Goal: Task Accomplishment & Management: Use online tool/utility

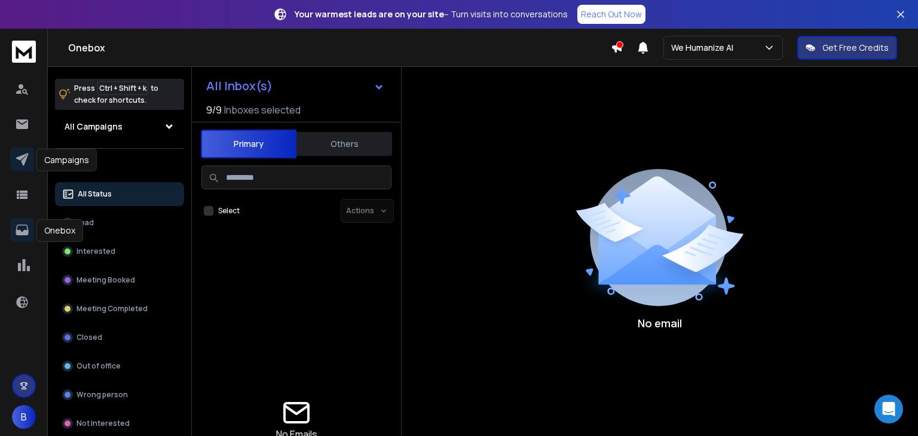
click at [22, 160] on icon at bounding box center [22, 159] width 13 height 13
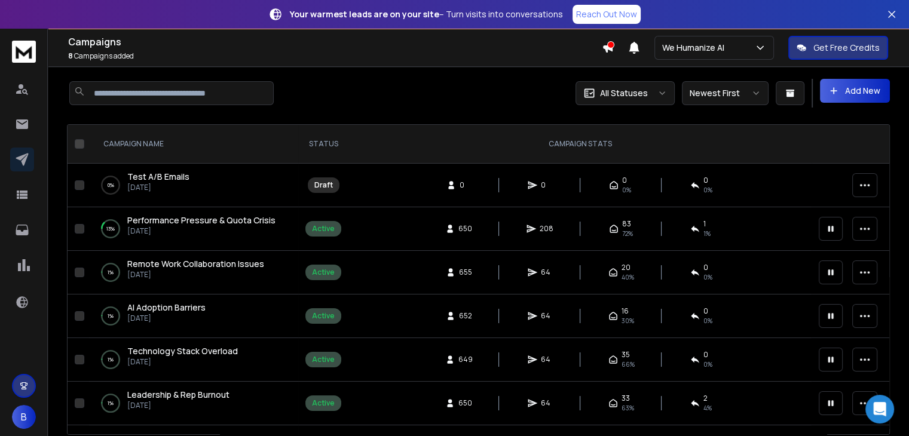
click at [211, 218] on span "Performance Pressure & Quota Crisis" at bounding box center [201, 219] width 148 height 11
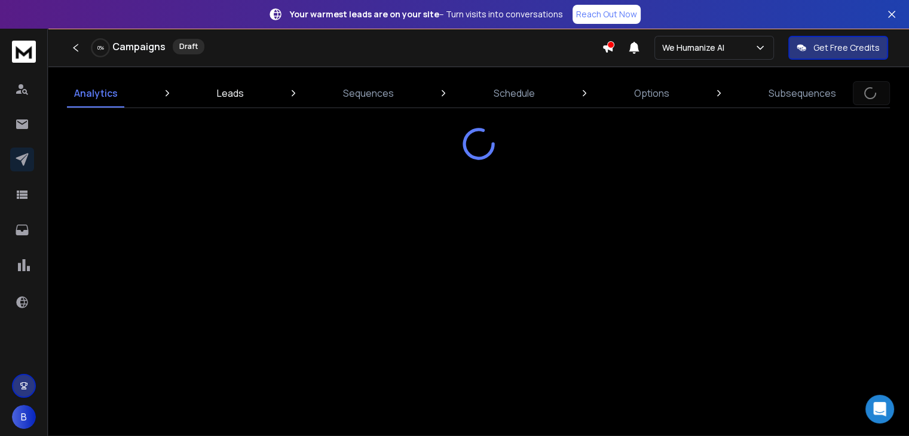
click at [219, 99] on p "Leads" at bounding box center [230, 93] width 27 height 14
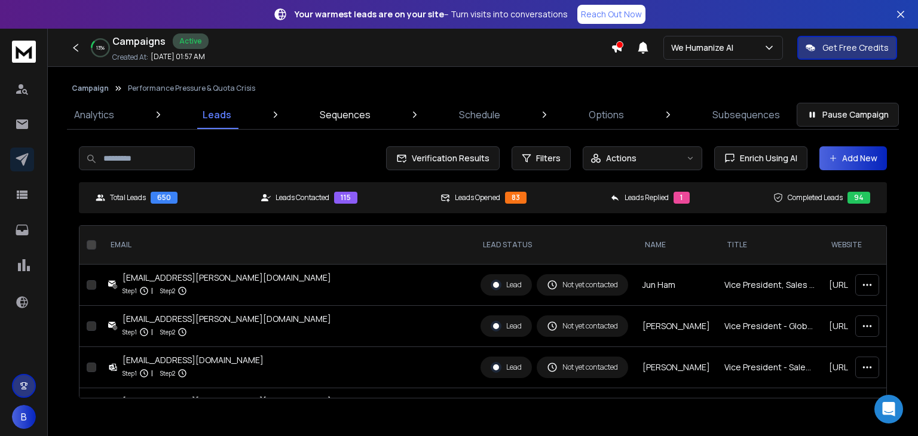
click at [332, 112] on p "Sequences" at bounding box center [345, 115] width 51 height 14
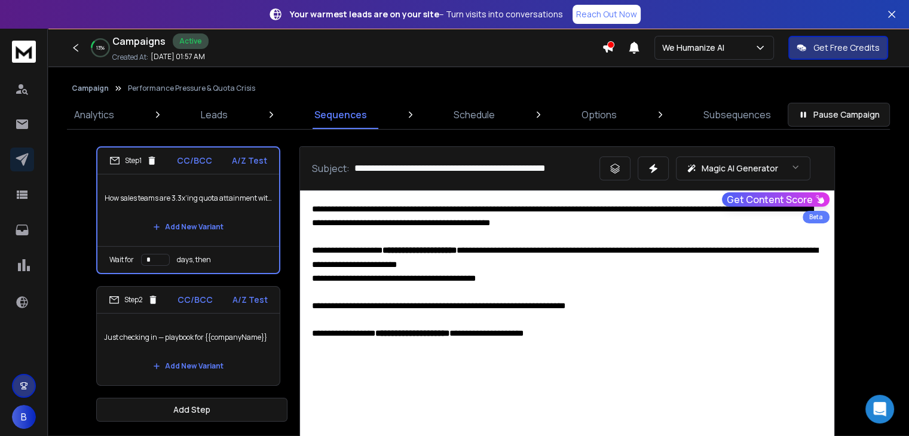
click at [542, 170] on input "**********" at bounding box center [470, 168] width 233 height 14
click at [222, 335] on p "Just checking in — playbook for {{companyName}}" at bounding box center [188, 337] width 168 height 33
type input "**********"
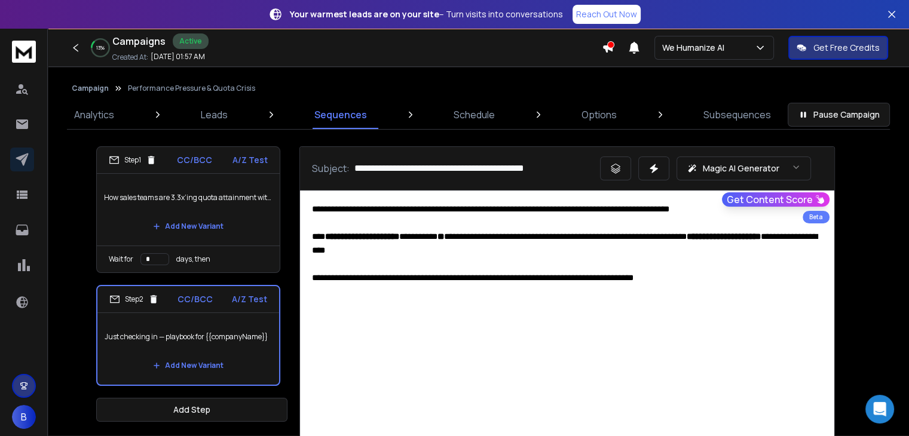
scroll to position [0, 0]
click at [152, 256] on input "*" at bounding box center [154, 259] width 29 height 12
type input "**********"
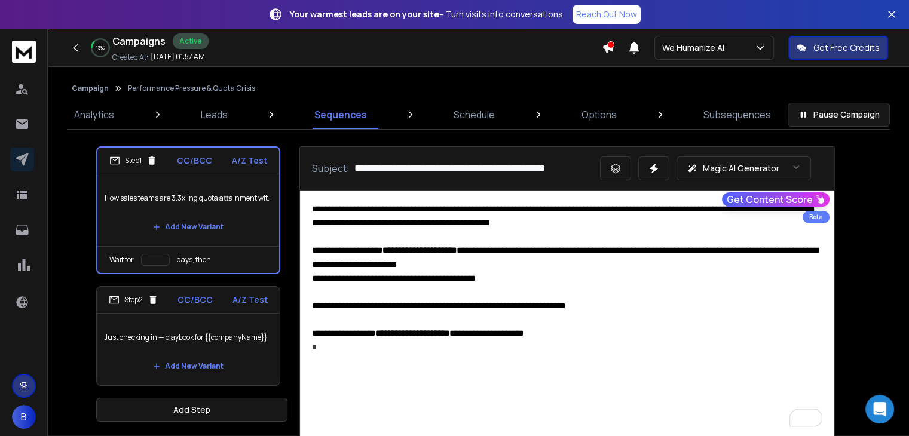
click at [152, 256] on input at bounding box center [155, 260] width 29 height 12
type input "*"
click at [81, 56] on button at bounding box center [76, 48] width 16 height 24
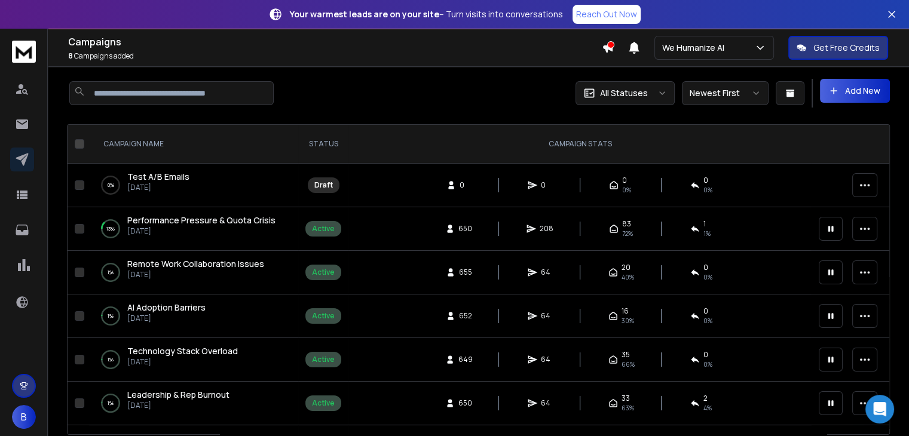
click at [206, 268] on span "Remote Work Collaboration Issues" at bounding box center [195, 263] width 137 height 11
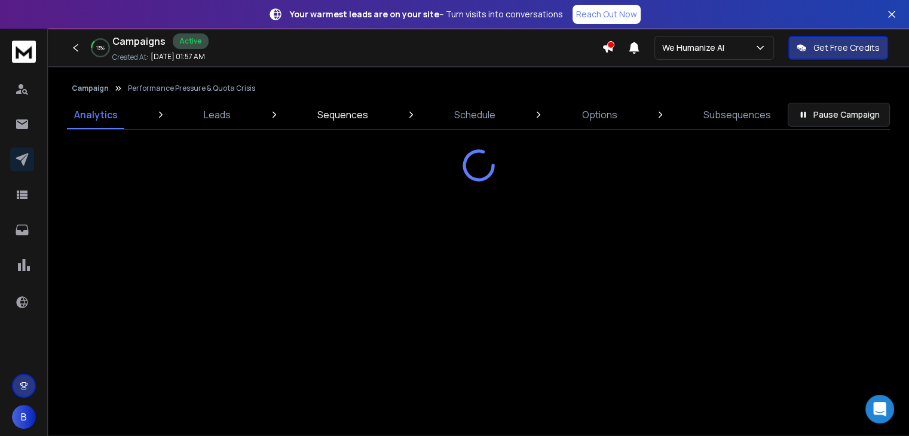
click at [360, 125] on link "Sequences" at bounding box center [342, 114] width 65 height 29
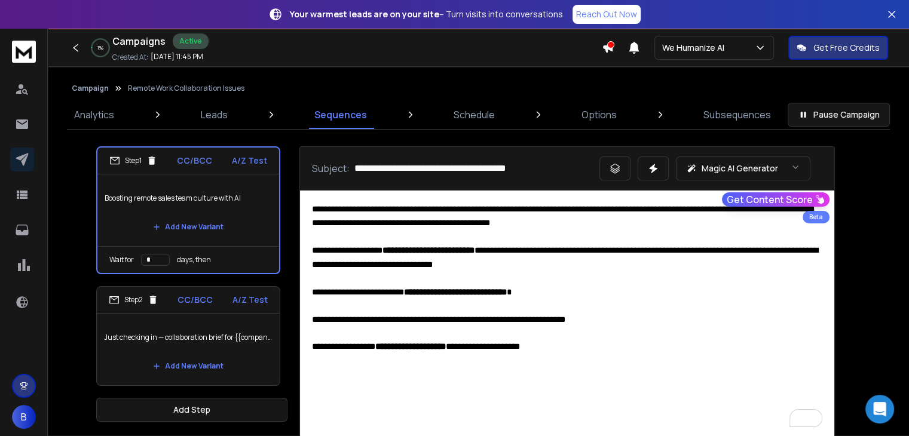
click at [100, 88] on button "Campaign" at bounding box center [90, 89] width 37 height 10
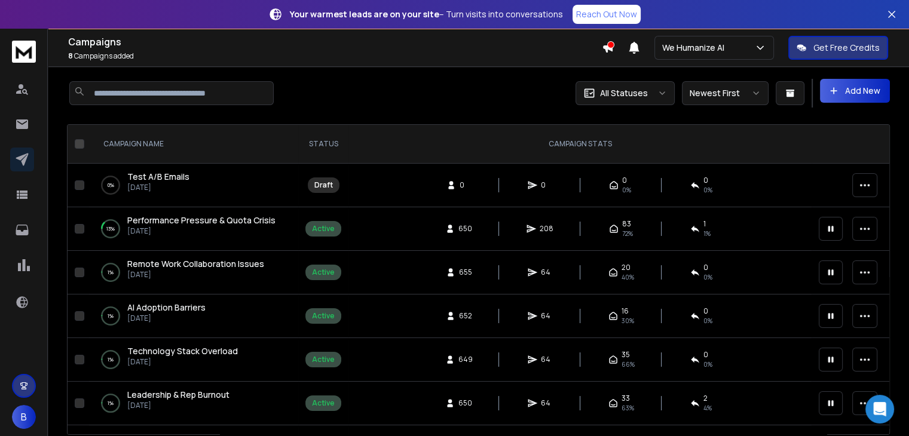
click at [182, 303] on span "AI Adoption Barriers" at bounding box center [166, 307] width 78 height 11
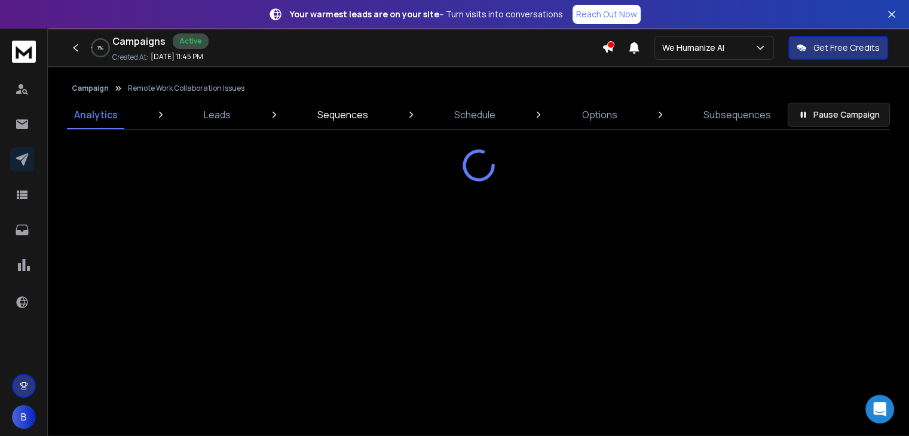
click at [348, 119] on p "Sequences" at bounding box center [342, 115] width 51 height 14
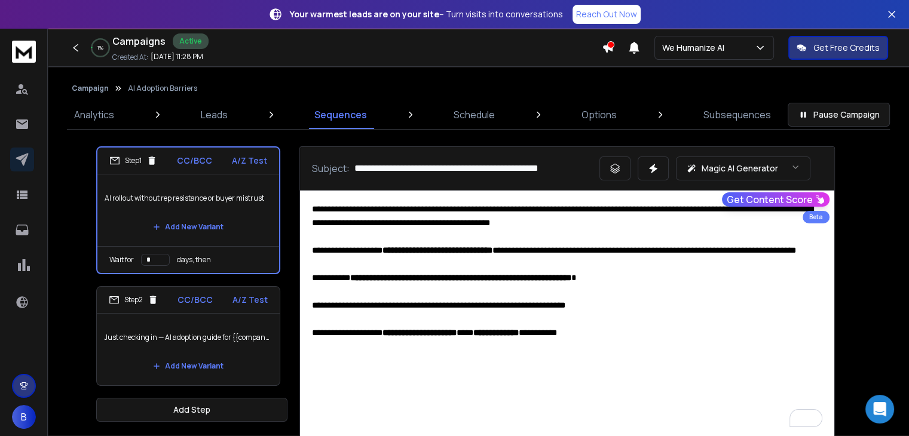
click at [100, 90] on button "Campaign" at bounding box center [90, 89] width 37 height 10
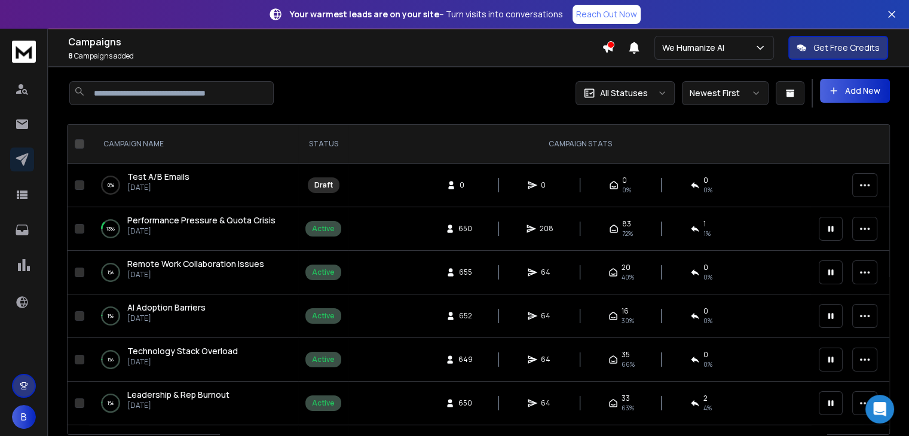
click at [166, 354] on span "Technology Stack Overload" at bounding box center [182, 350] width 111 height 11
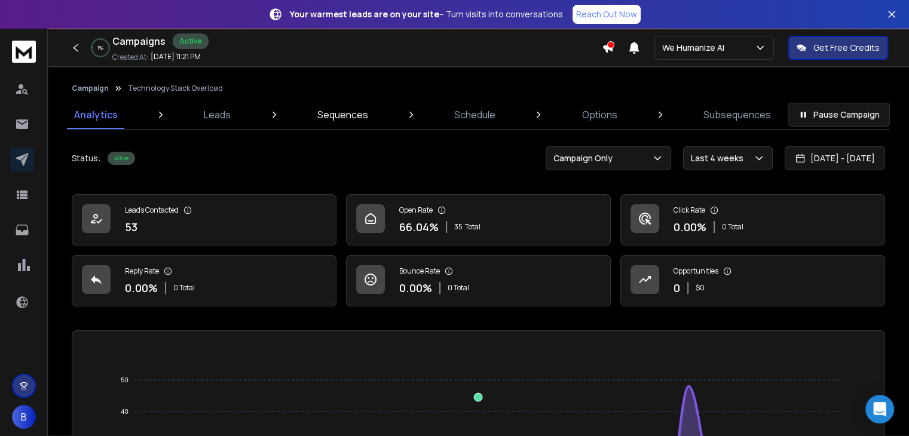
click at [339, 124] on link "Sequences" at bounding box center [342, 114] width 65 height 29
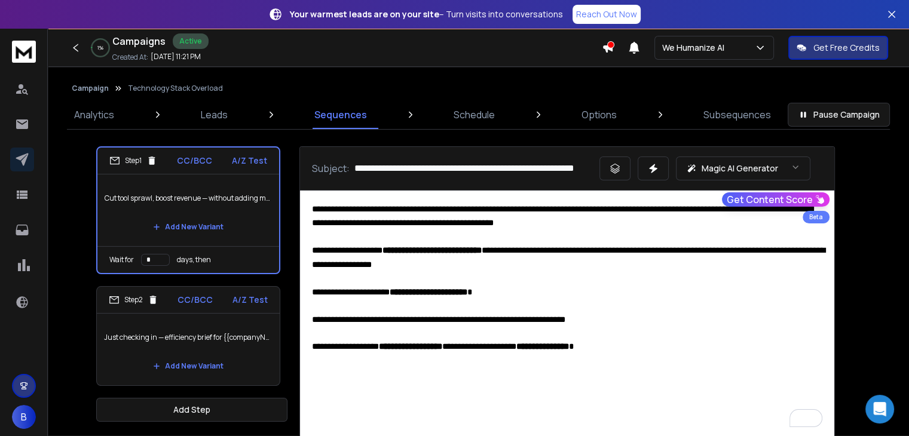
click at [93, 88] on button "Campaign" at bounding box center [90, 89] width 37 height 10
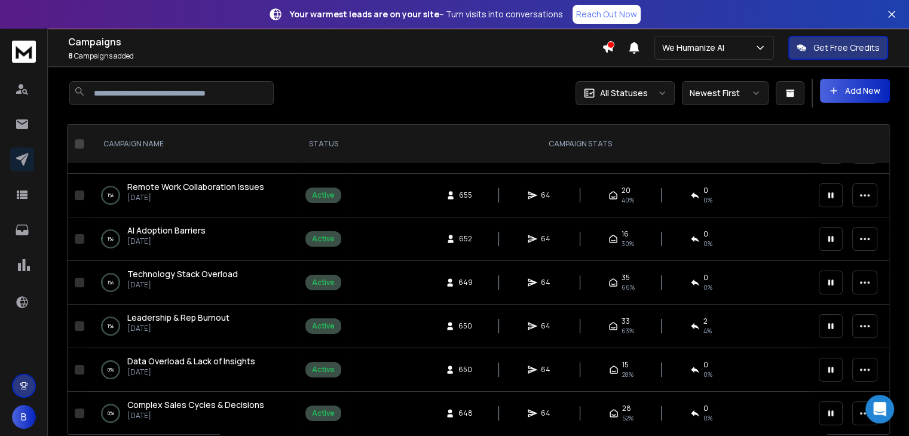
scroll to position [86, 0]
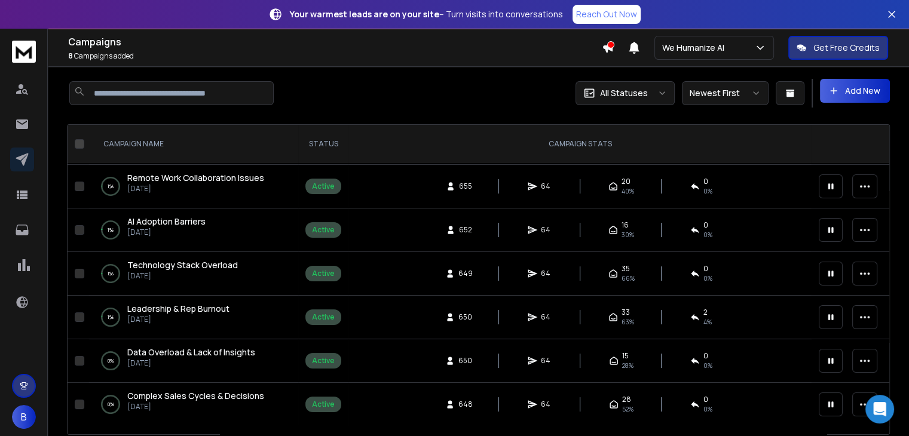
click at [199, 314] on link "Leadership & Rep Burnout" at bounding box center [178, 309] width 102 height 12
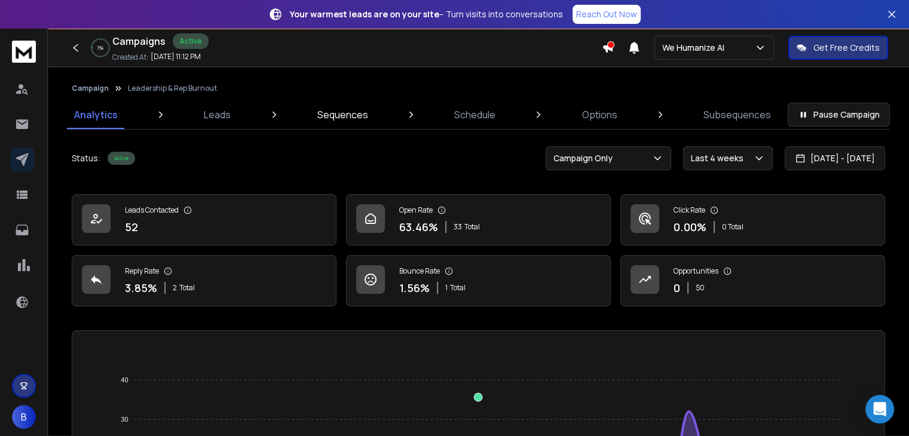
click at [330, 120] on p "Sequences" at bounding box center [342, 115] width 51 height 14
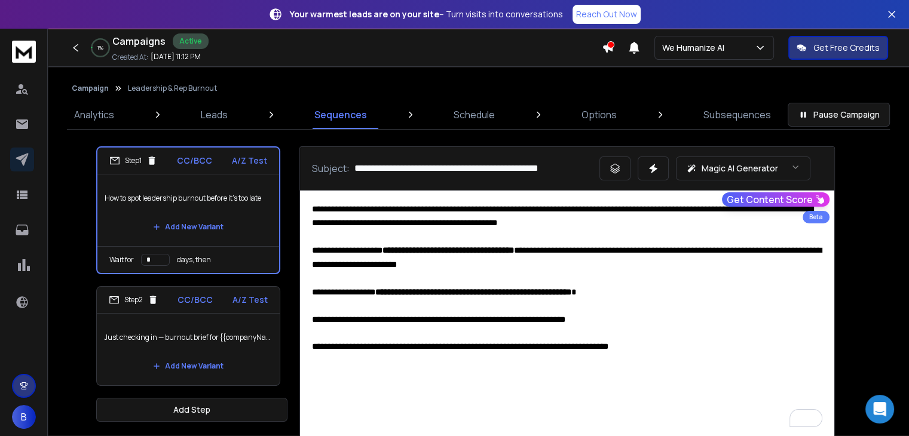
click at [96, 86] on button "Campaign" at bounding box center [90, 89] width 37 height 10
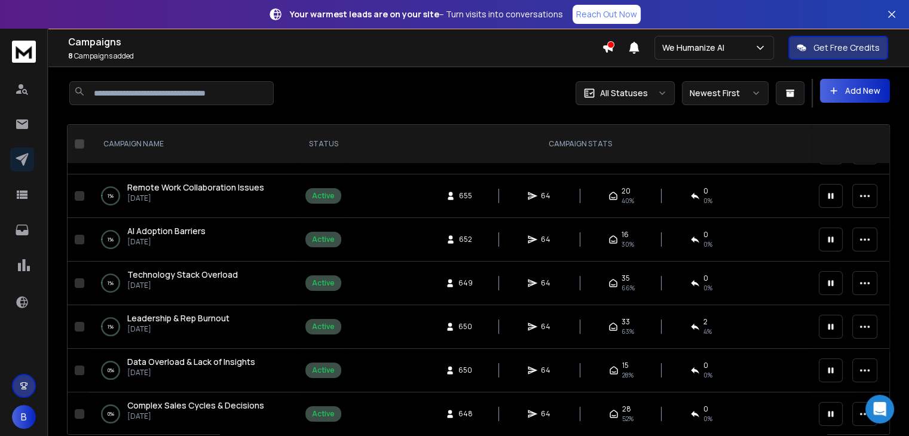
scroll to position [86, 0]
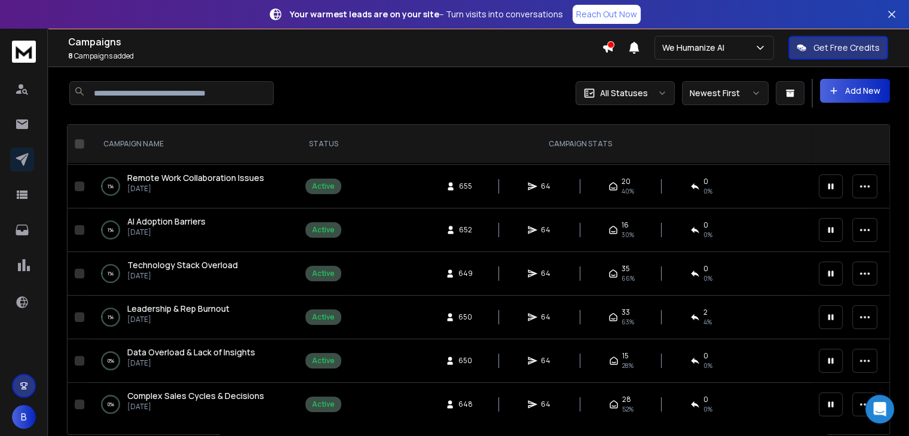
click at [215, 352] on span "Data Overload & Lack of Insights" at bounding box center [191, 351] width 128 height 11
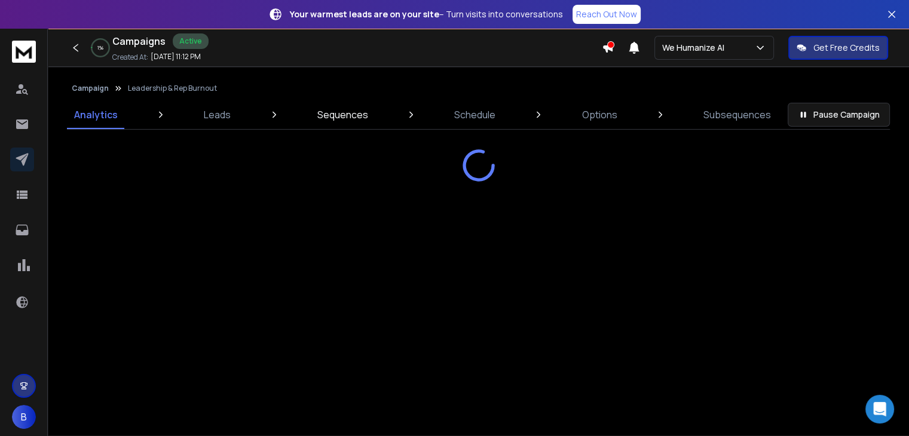
click at [325, 111] on p "Sequences" at bounding box center [342, 115] width 51 height 14
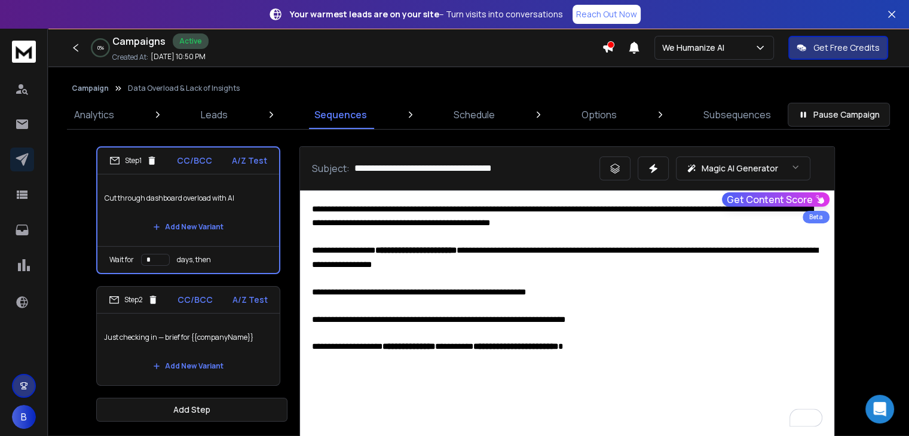
click at [102, 89] on button "Campaign" at bounding box center [90, 89] width 37 height 10
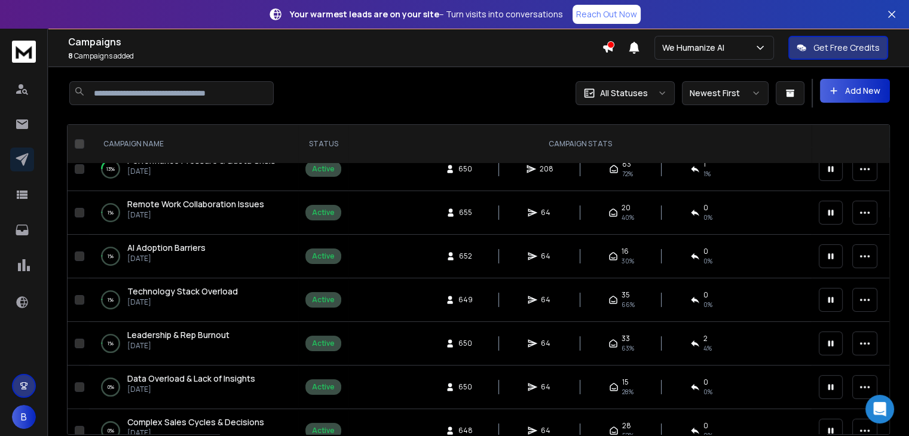
scroll to position [86, 0]
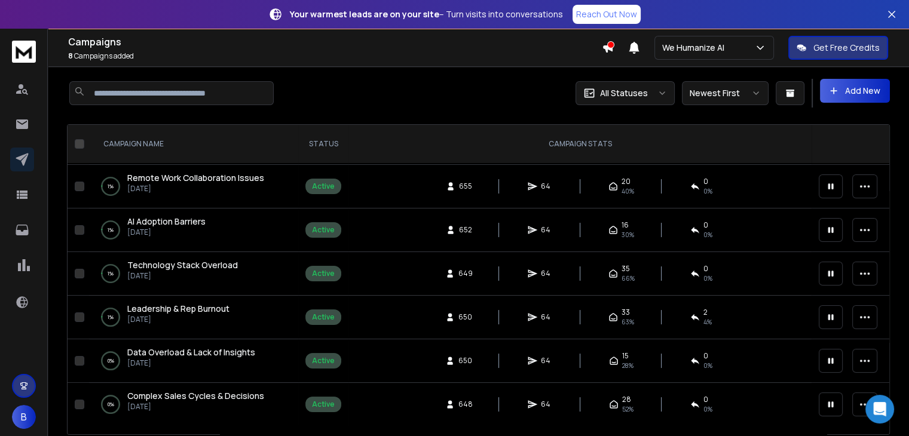
click at [164, 391] on span "Complex Sales Cycles & Decisions" at bounding box center [195, 395] width 137 height 11
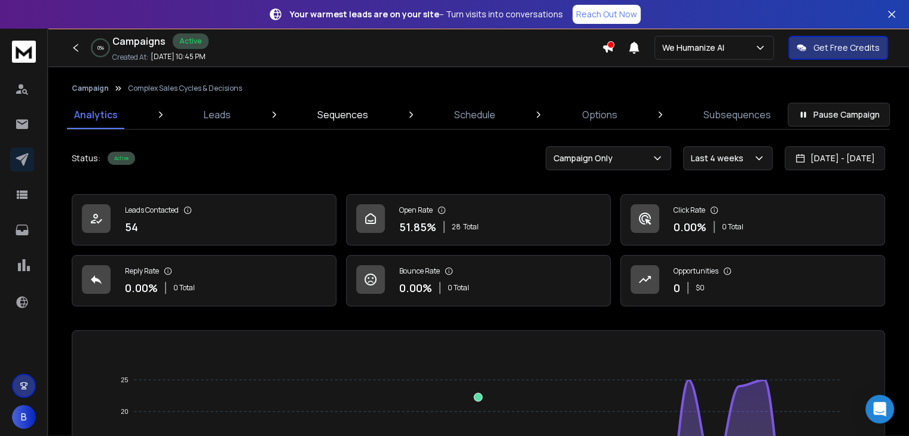
click at [336, 113] on p "Sequences" at bounding box center [342, 115] width 51 height 14
